Goal: Task Accomplishment & Management: Use online tool/utility

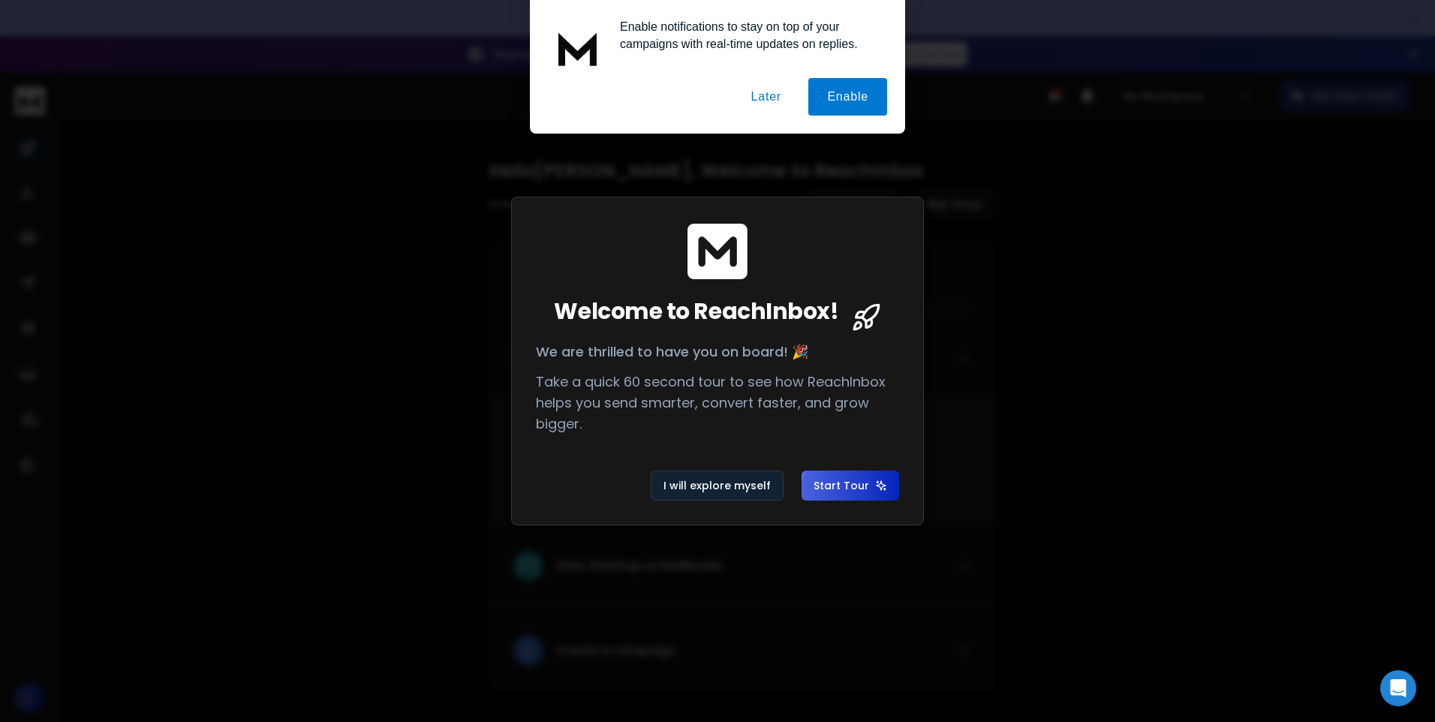
click at [758, 488] on button "I will explore myself" at bounding box center [717, 486] width 133 height 30
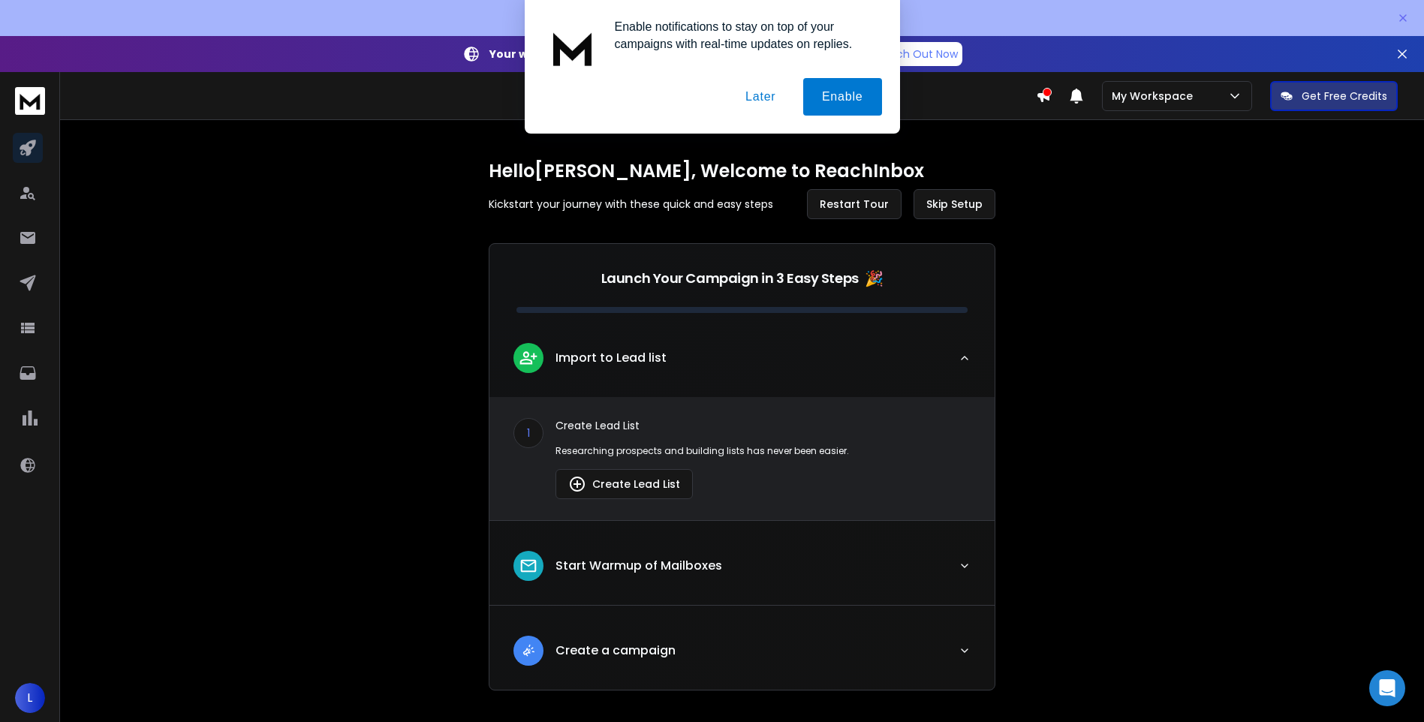
scroll to position [8, 0]
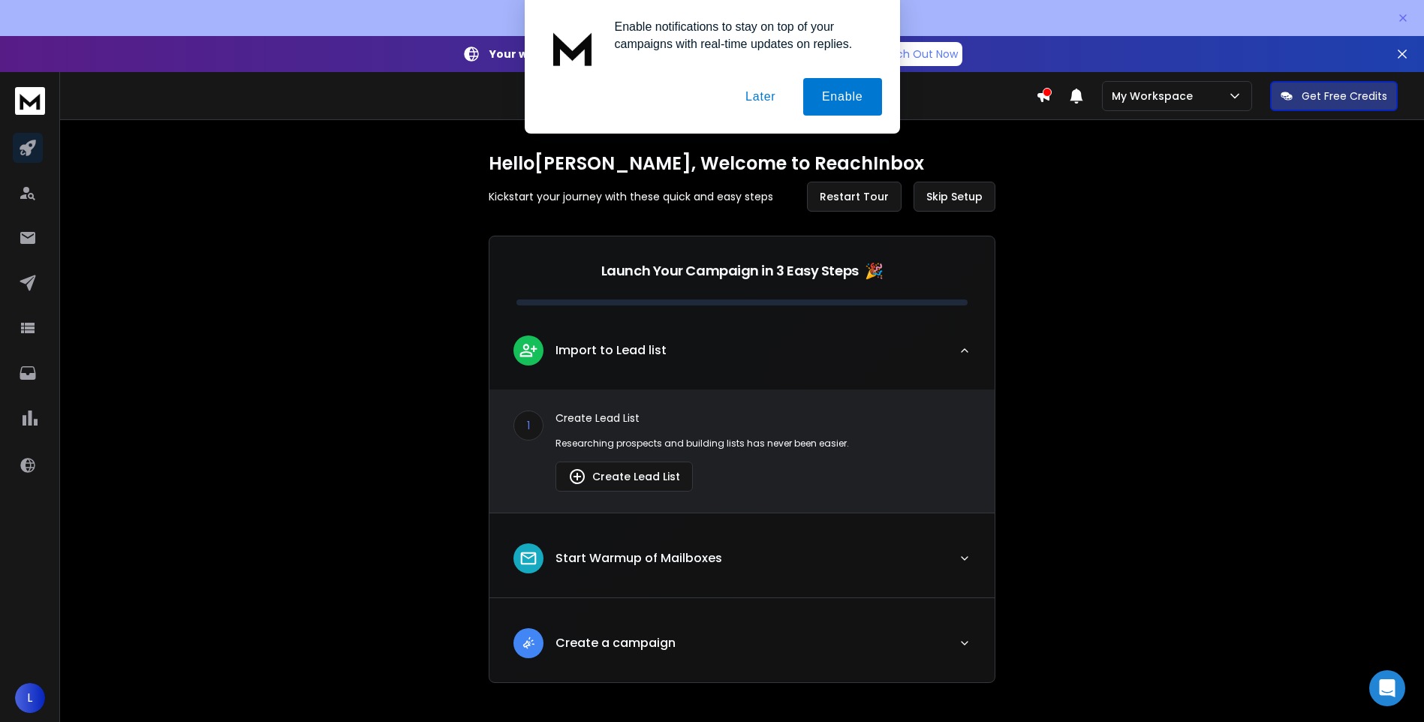
click at [765, 93] on button "Later" at bounding box center [760, 97] width 68 height 38
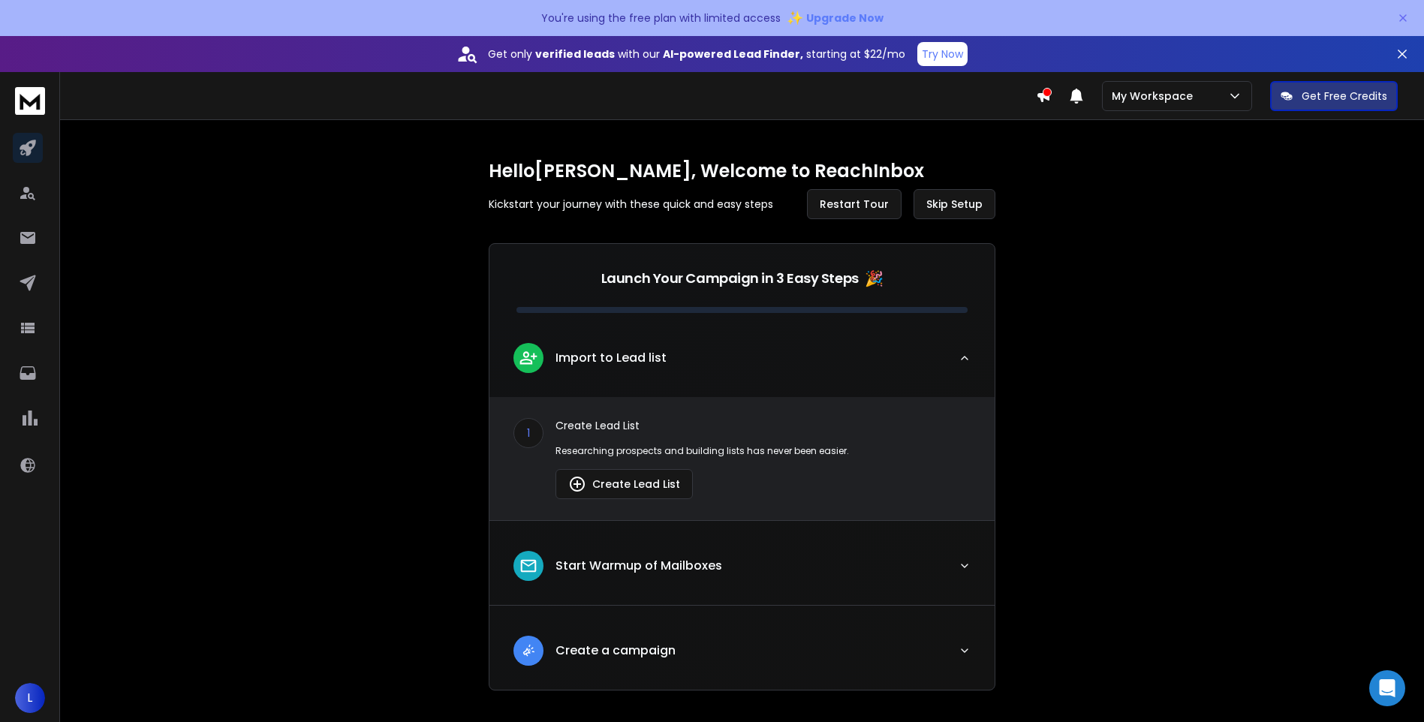
scroll to position [8, 0]
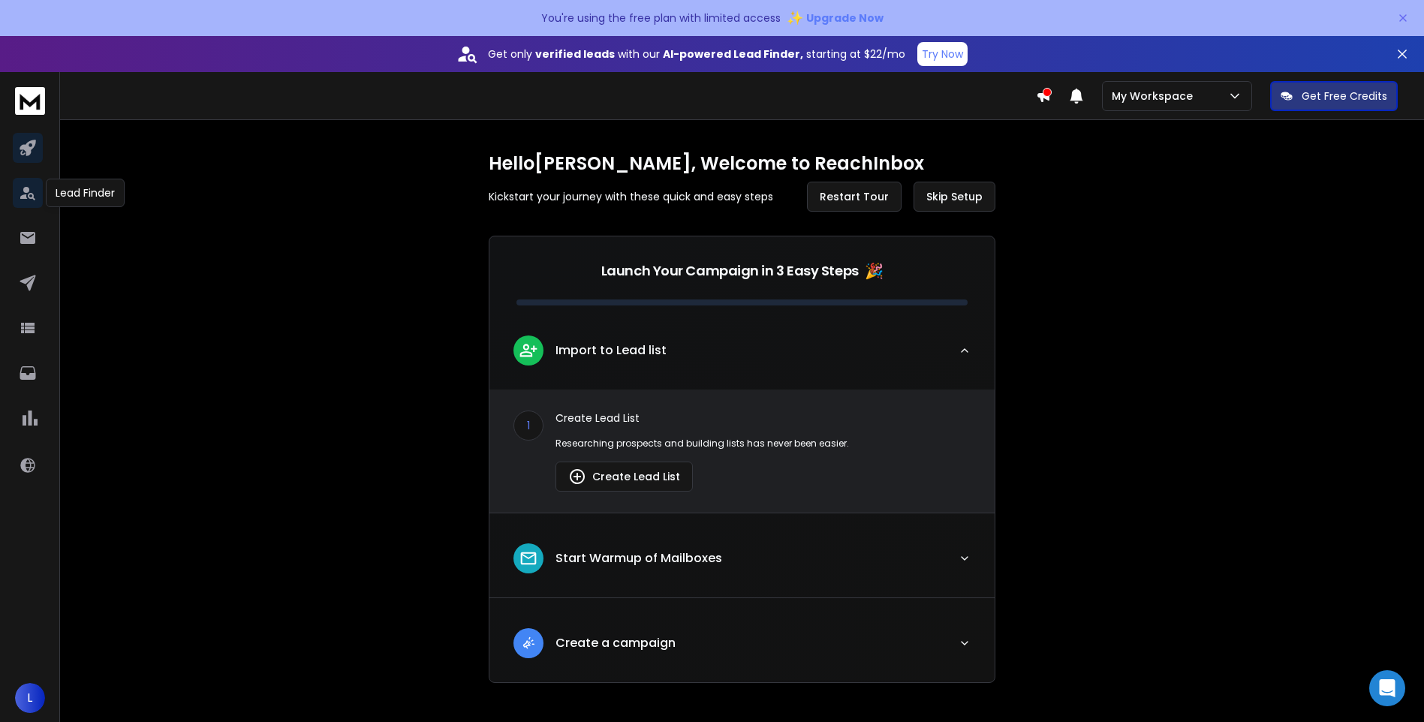
click at [26, 191] on circle at bounding box center [26, 190] width 6 height 6
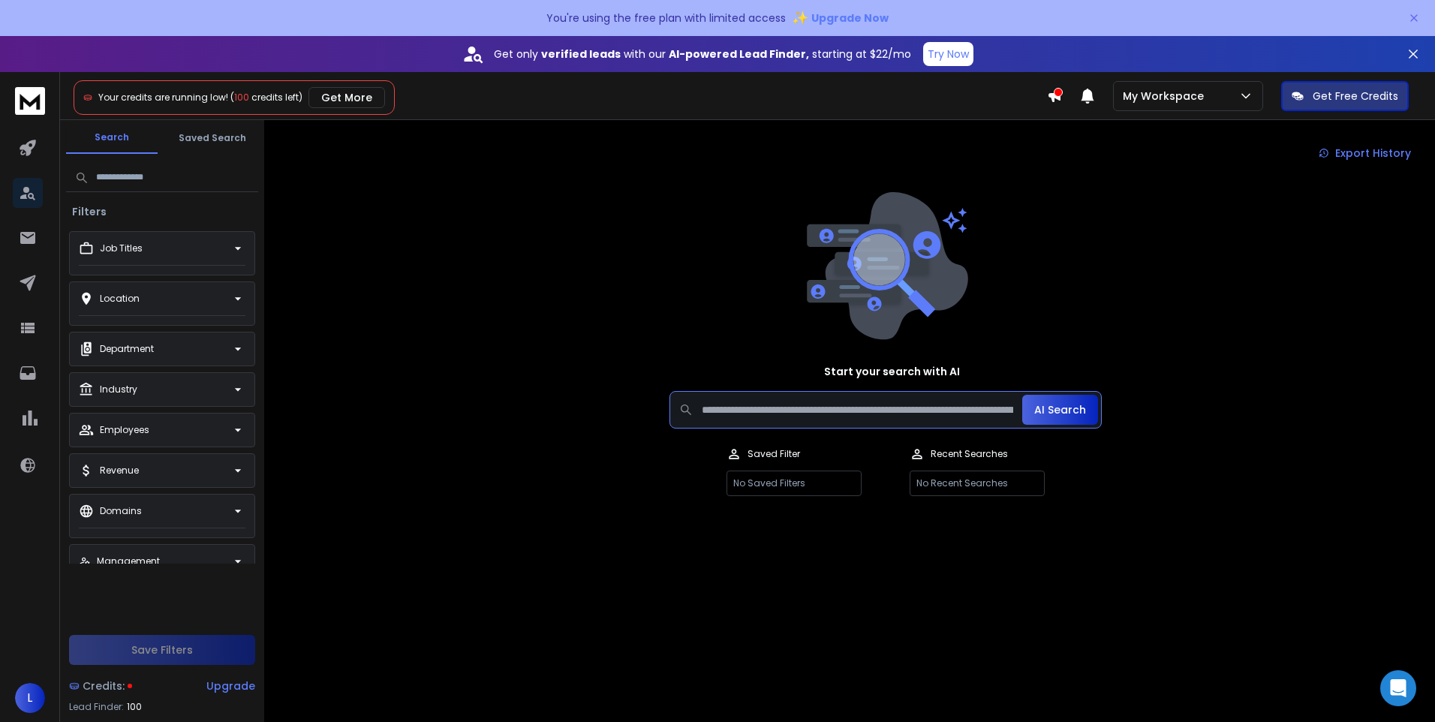
click at [157, 241] on div "Job Titles" at bounding box center [162, 248] width 167 height 15
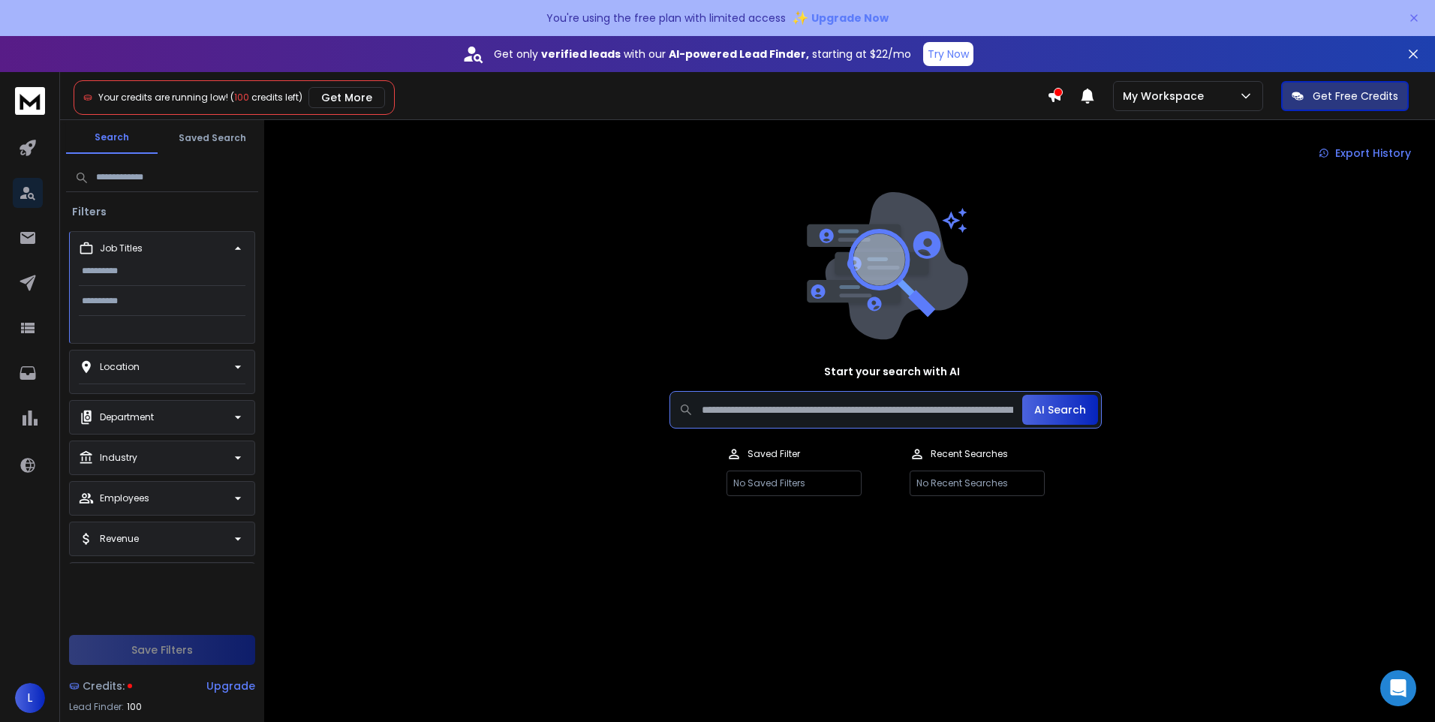
click at [429, 218] on div "Export History Start your search with AI" at bounding box center [885, 258] width 1195 height 241
click at [182, 175] on input at bounding box center [162, 177] width 192 height 30
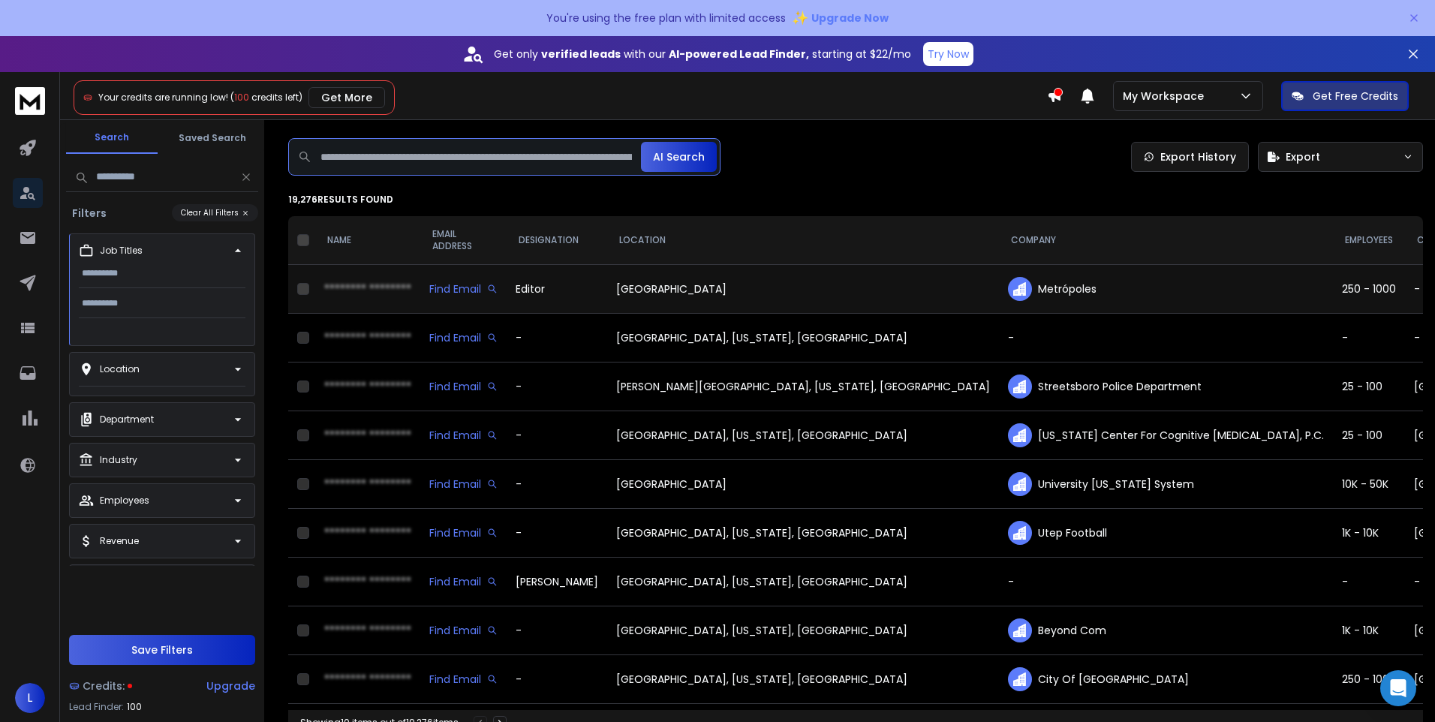
type input "**********"
click at [1008, 292] on div "Metrópoles" at bounding box center [1166, 289] width 316 height 24
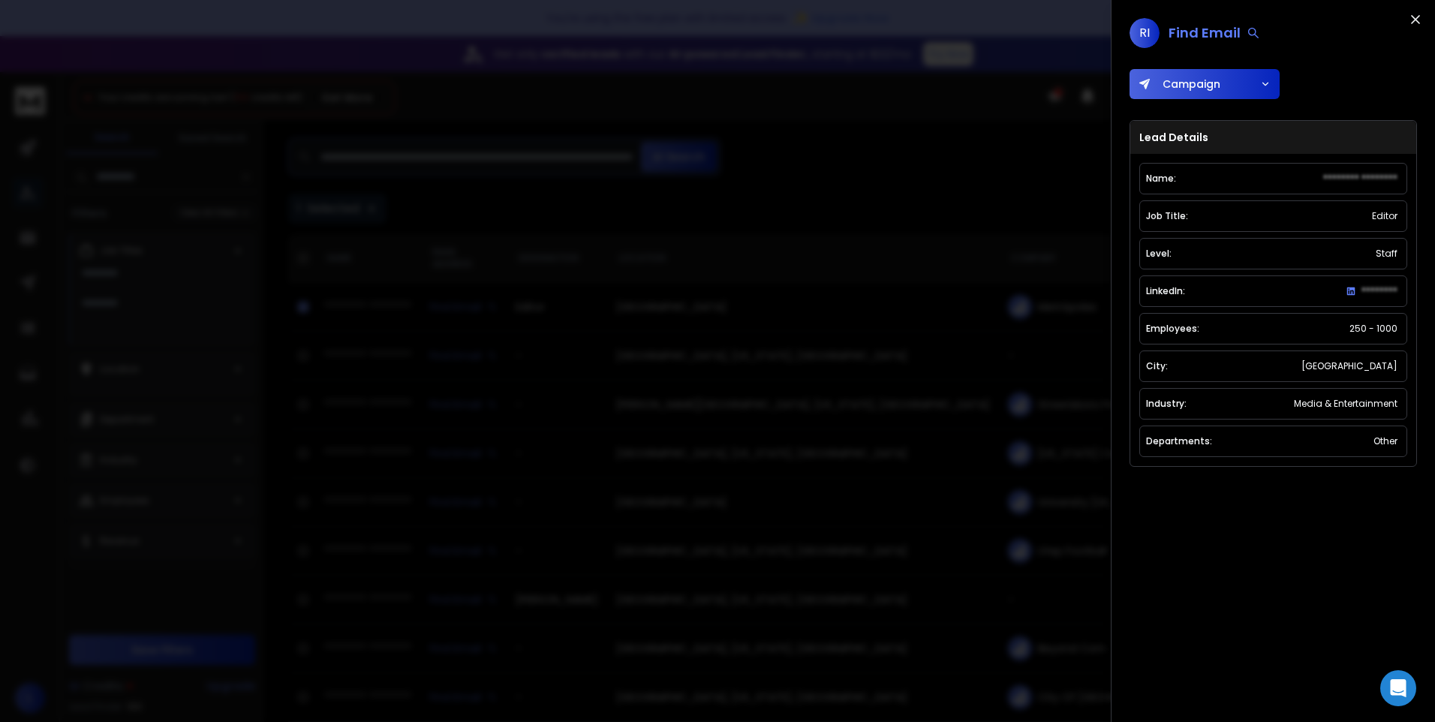
click at [1416, 23] on icon "button" at bounding box center [1415, 19] width 15 height 15
